Goal: Task Accomplishment & Management: Manage account settings

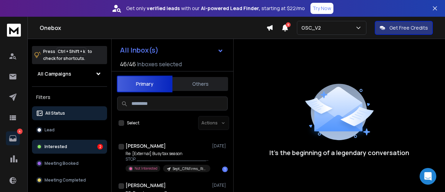
click at [74, 145] on button "Interested 2" at bounding box center [69, 146] width 75 height 14
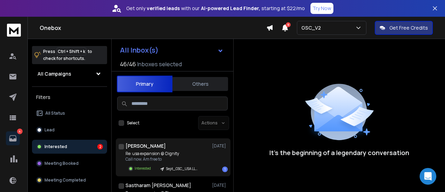
click at [177, 154] on p "Re: usa expansion @ Dignity" at bounding box center [164, 154] width 78 height 6
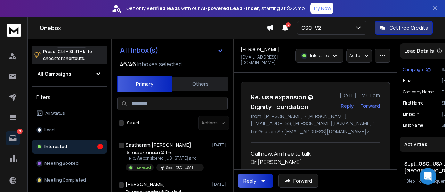
scroll to position [40, 0]
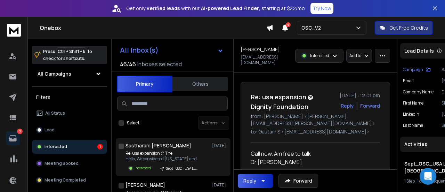
click at [194, 151] on p "Re: usa expansion @ The" at bounding box center [164, 153] width 78 height 6
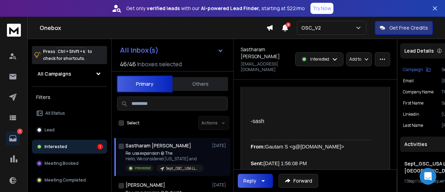
scroll to position [0, 0]
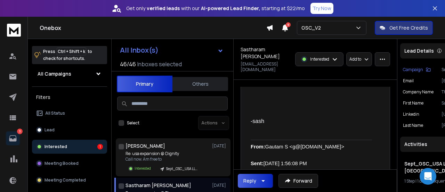
click at [179, 146] on div "[PERSON_NAME] [DATE]" at bounding box center [176, 145] width 102 height 7
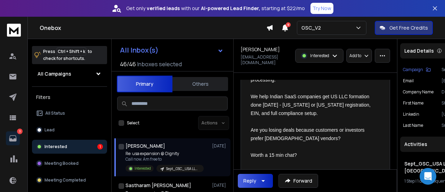
drag, startPoint x: 179, startPoint y: 146, endPoint x: 153, endPoint y: 158, distance: 28.9
click at [153, 158] on p "Call now. Am free to" at bounding box center [164, 159] width 78 height 6
click at [122, 146] on button "button" at bounding box center [122, 147] width 6 height 6
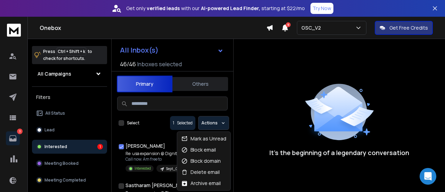
click at [208, 124] on p "Actions" at bounding box center [209, 123] width 16 height 6
click at [207, 138] on div "Mark as Unread" at bounding box center [203, 138] width 45 height 7
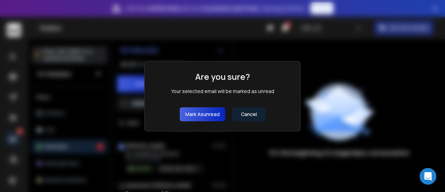
click at [212, 111] on p "Mark as unread" at bounding box center [202, 114] width 34 height 7
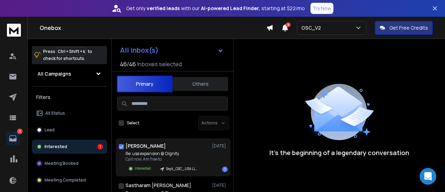
click at [121, 146] on button "button" at bounding box center [122, 147] width 6 height 6
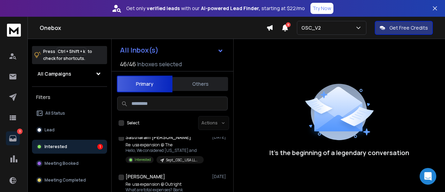
scroll to position [48, 0]
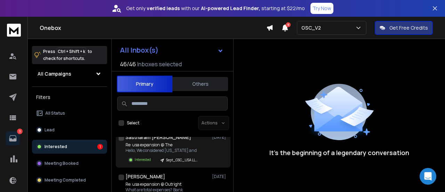
click at [120, 139] on button "button" at bounding box center [122, 138] width 6 height 6
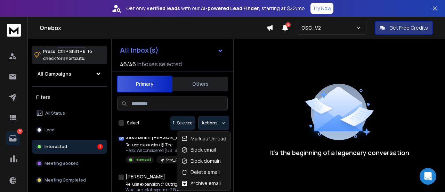
click at [208, 125] on p "Actions" at bounding box center [209, 123] width 16 height 6
click at [206, 139] on div "Mark as Unread" at bounding box center [203, 138] width 45 height 7
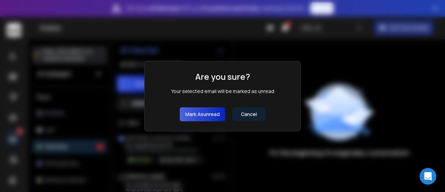
click at [207, 112] on p "Mark as unread" at bounding box center [202, 114] width 34 height 7
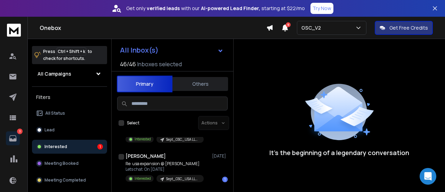
scroll to position [0, 0]
